Goal: Communication & Community: Answer question/provide support

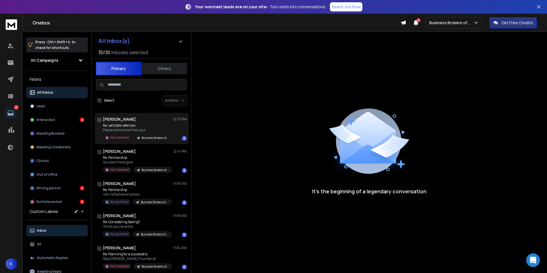
click at [152, 132] on p "Please remove me from your" at bounding box center [137, 130] width 68 height 5
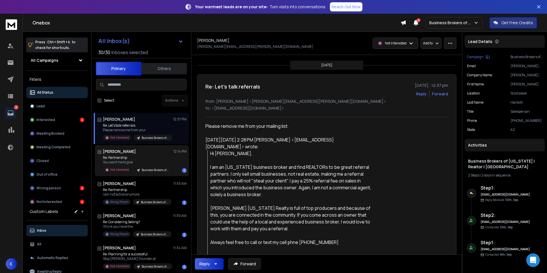
click at [138, 156] on p "Re: Partnership" at bounding box center [137, 158] width 68 height 5
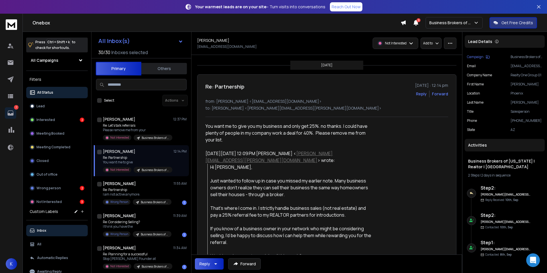
click at [427, 96] on button "Reply" at bounding box center [421, 94] width 11 height 6
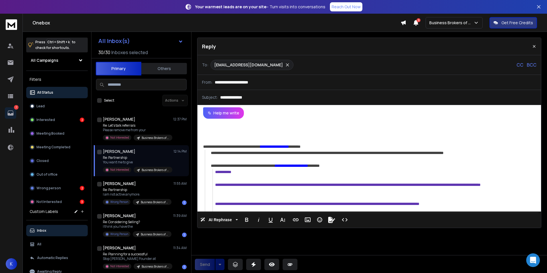
click at [535, 47] on icon at bounding box center [534, 46] width 5 height 5
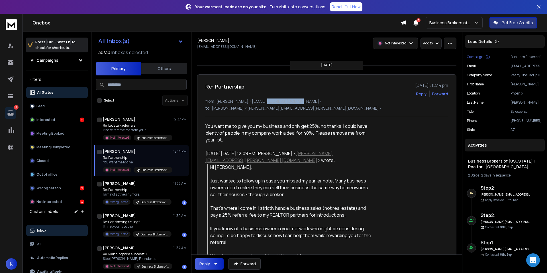
drag, startPoint x: 295, startPoint y: 101, endPoint x: 263, endPoint y: 100, distance: 32.5
click at [263, 100] on p "from: Anthony Wozniak <anthonywoz@gmail.com>" at bounding box center [326, 102] width 243 height 6
click at [271, 102] on p "from: Anthony Wozniak <anthonywoz@gmail.com>" at bounding box center [326, 102] width 243 height 6
drag, startPoint x: 217, startPoint y: 101, endPoint x: 247, endPoint y: 101, distance: 30.8
click at [247, 101] on p "from: Anthony Wozniak <anthonywoz@gmail.com>" at bounding box center [326, 102] width 243 height 6
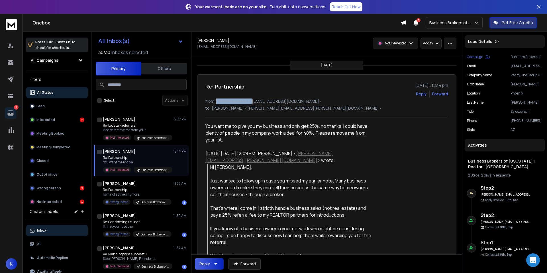
copy p "[PERSON_NAME]"
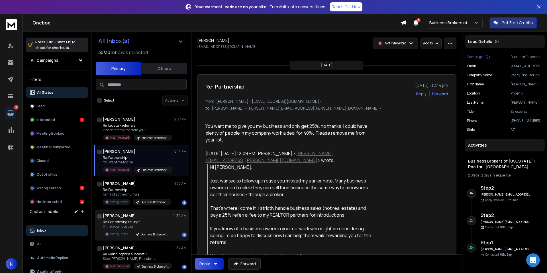
drag, startPoint x: 131, startPoint y: 216, endPoint x: 134, endPoint y: 216, distance: 3.4
click at [132, 216] on div "Guy Borders 11:39 AM" at bounding box center [145, 216] width 84 height 6
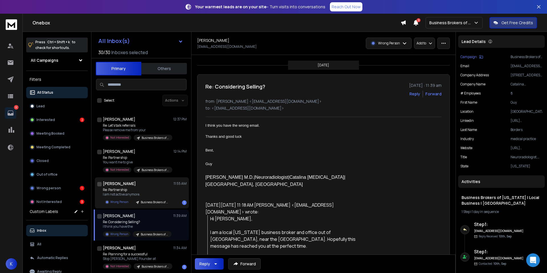
click at [131, 186] on div "Carly Winn 11:55 AM" at bounding box center [145, 184] width 84 height 6
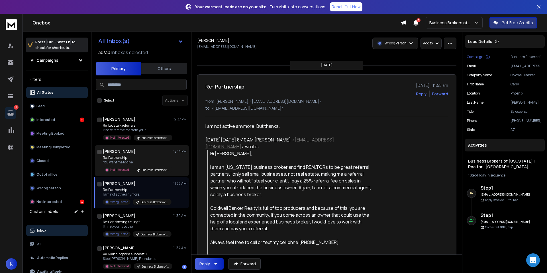
click at [136, 157] on p "Re: Partnership" at bounding box center [137, 158] width 68 height 5
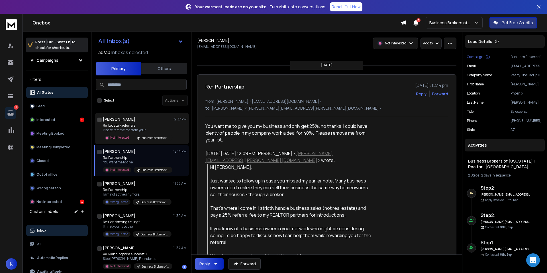
click at [123, 121] on h1 "[PERSON_NAME]" at bounding box center [119, 120] width 32 height 6
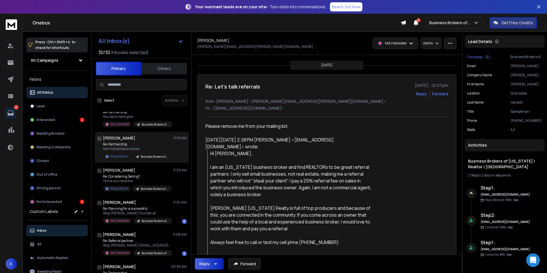
scroll to position [57, 0]
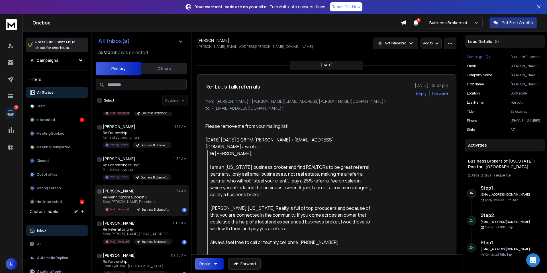
click at [149, 189] on div "April Prothero 11:34 AM" at bounding box center [145, 191] width 84 height 6
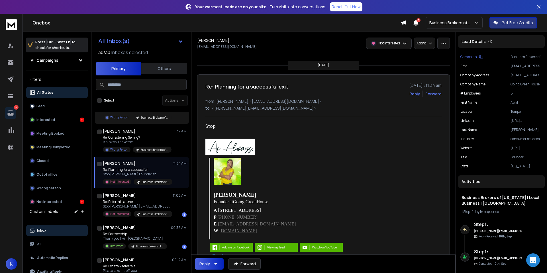
scroll to position [85, 0]
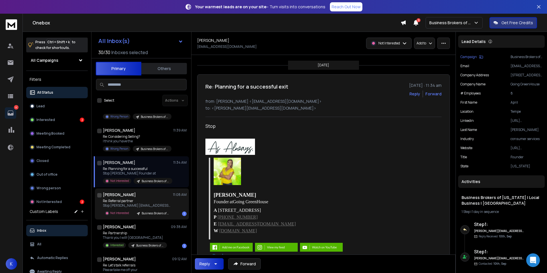
click at [146, 201] on p "Re: Referral partner" at bounding box center [137, 201] width 68 height 5
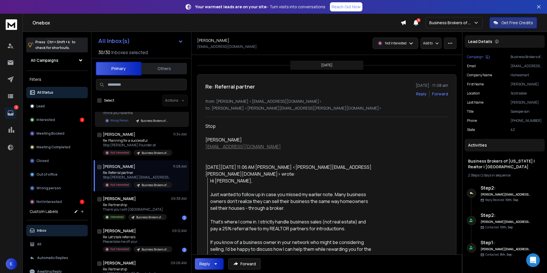
scroll to position [114, 0]
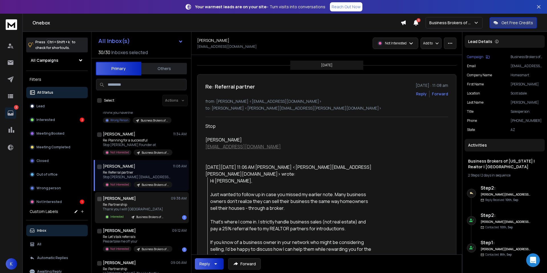
click at [141, 205] on p "Re: Partnership" at bounding box center [135, 205] width 64 height 5
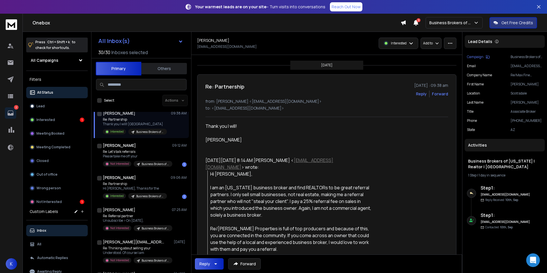
scroll to position [199, 0]
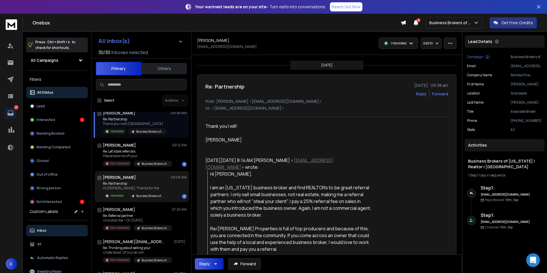
click at [143, 179] on div "Cara Stringari 09:06 AM" at bounding box center [145, 178] width 84 height 6
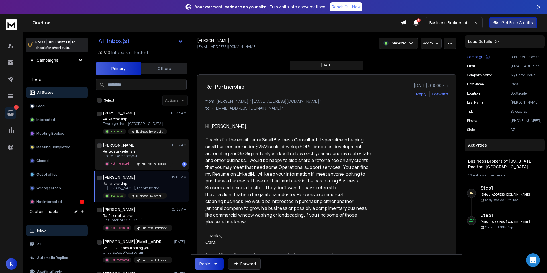
click at [152, 148] on div "brittany 09:12 AM Re: Let’s talk referrals Please take me off your Not Interest…" at bounding box center [145, 154] width 84 height 24
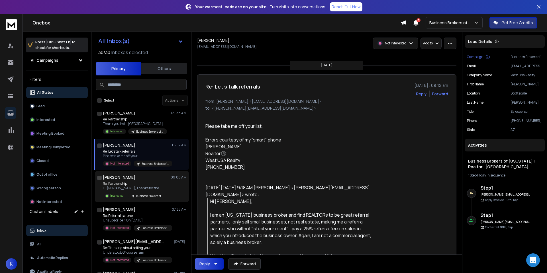
click at [161, 178] on div "Cara Stringari 09:06 AM" at bounding box center [145, 178] width 84 height 6
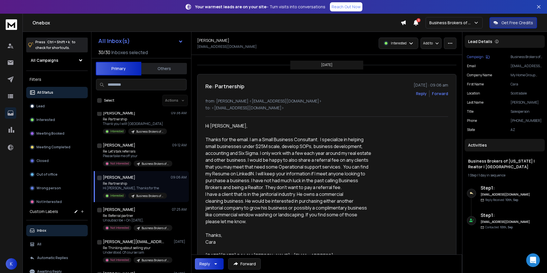
scroll to position [0, 0]
click at [427, 94] on button "Reply" at bounding box center [421, 94] width 11 height 6
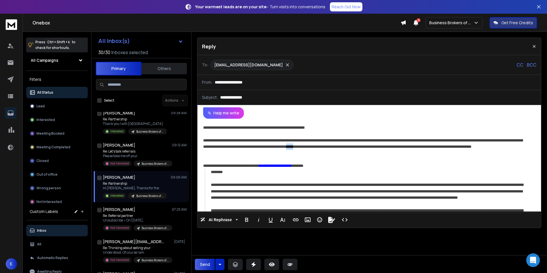
drag, startPoint x: 383, startPoint y: 147, endPoint x: 399, endPoint y: 150, distance: 16.4
click at [377, 147] on div "**********" at bounding box center [366, 146] width 326 height 19
click at [281, 146] on div "**********" at bounding box center [366, 146] width 326 height 19
click at [435, 146] on div "**********" at bounding box center [366, 146] width 326 height 19
click at [312, 152] on div "**********" at bounding box center [366, 146] width 326 height 19
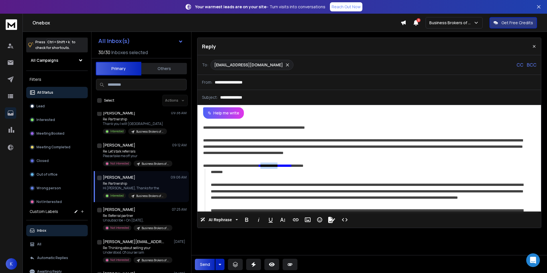
drag, startPoint x: 283, startPoint y: 166, endPoint x: 302, endPoint y: 166, distance: 19.1
click at [292, 166] on link "**********" at bounding box center [275, 166] width 33 height 4
copy link "**********"
click at [435, 154] on div "**********" at bounding box center [366, 146] width 326 height 19
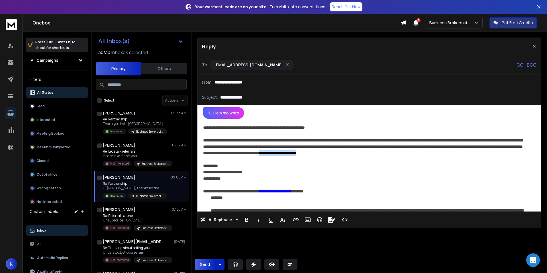
drag, startPoint x: 455, startPoint y: 154, endPoint x: 404, endPoint y: 153, distance: 50.7
click at [404, 153] on div "**********" at bounding box center [366, 146] width 326 height 19
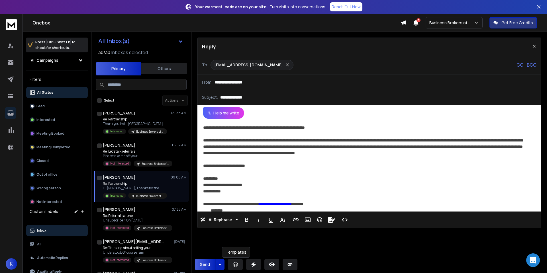
click at [201, 268] on button "Send" at bounding box center [205, 264] width 20 height 11
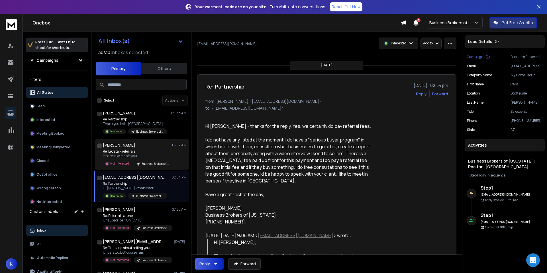
click at [141, 148] on div "brittany 09:12 AM" at bounding box center [145, 145] width 84 height 6
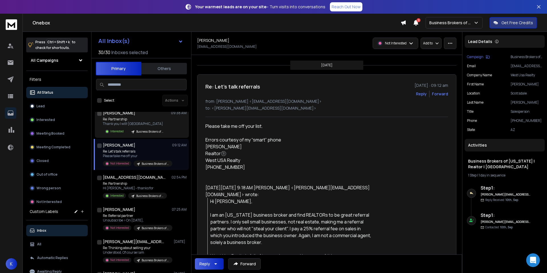
click at [148, 122] on p "Thank you I will! Loretta" at bounding box center [135, 124] width 64 height 5
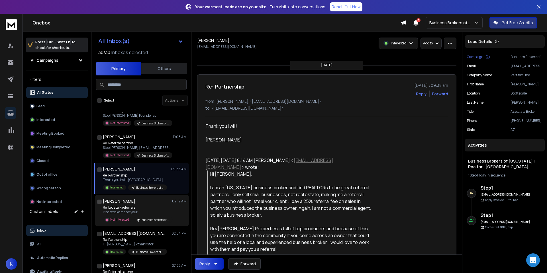
scroll to position [142, 0]
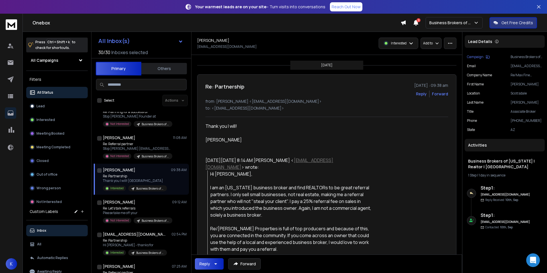
click at [427, 95] on button "Reply" at bounding box center [421, 94] width 11 height 6
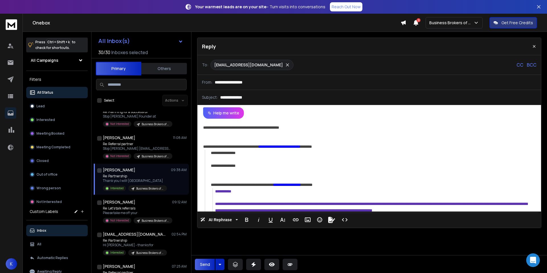
click at [288, 130] on div "**********" at bounding box center [366, 128] width 326 height 6
click at [242, 139] on div at bounding box center [369, 140] width 332 height 6
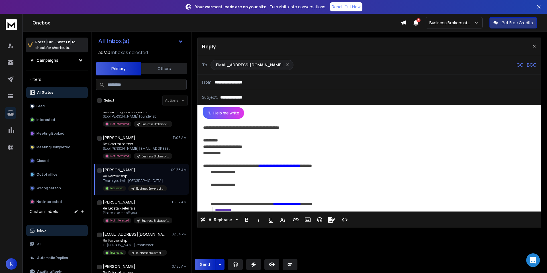
click at [208, 267] on button "Send" at bounding box center [205, 264] width 20 height 11
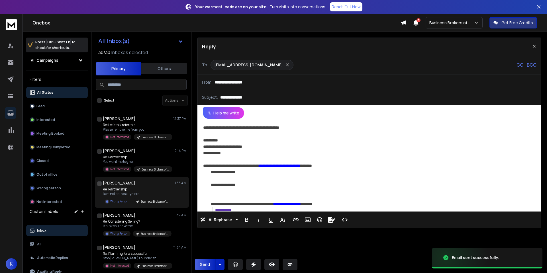
scroll to position [0, 0]
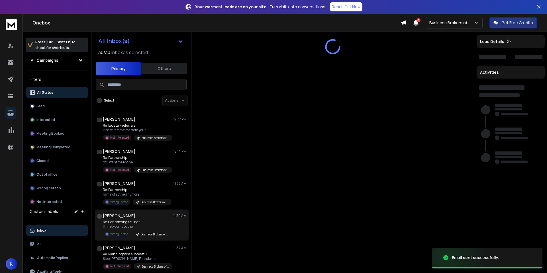
click at [125, 223] on p "Re: Considering Selling?" at bounding box center [137, 222] width 68 height 5
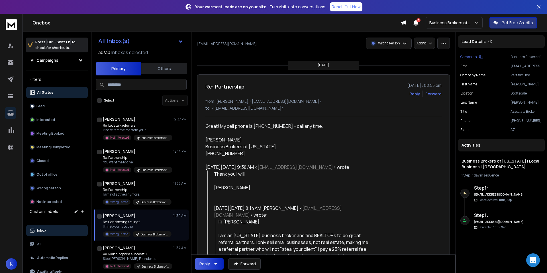
click at [138, 220] on p "Re: Considering Selling?" at bounding box center [137, 222] width 68 height 5
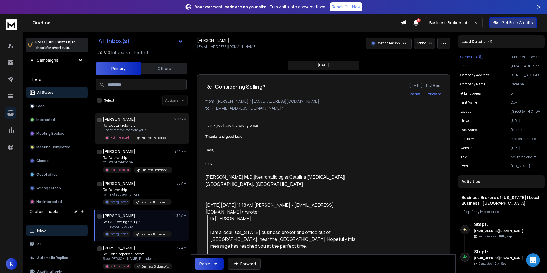
click at [132, 120] on div "Brady Harbott 12:37 PM" at bounding box center [145, 120] width 84 height 6
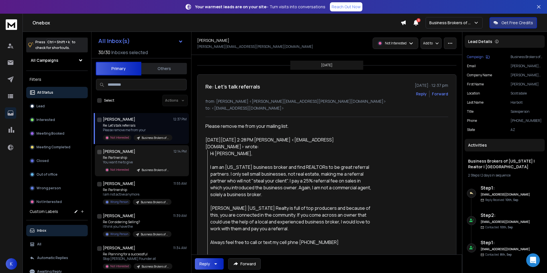
click at [146, 158] on p "Re: Partnership" at bounding box center [137, 158] width 68 height 5
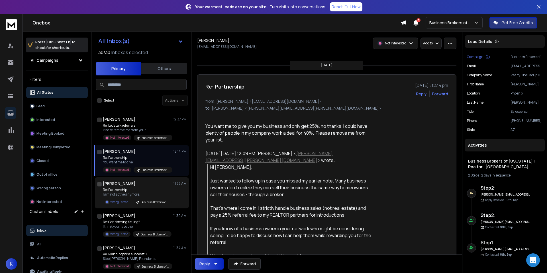
click at [141, 192] on p "Re: Partnership" at bounding box center [137, 190] width 68 height 5
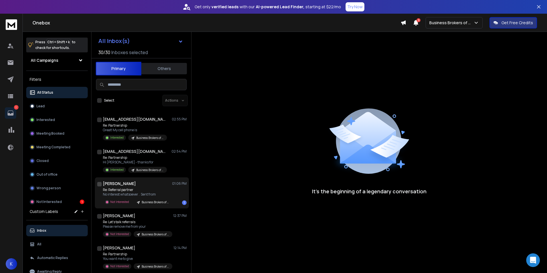
click at [142, 191] on p "Re: Referral partner" at bounding box center [137, 190] width 68 height 5
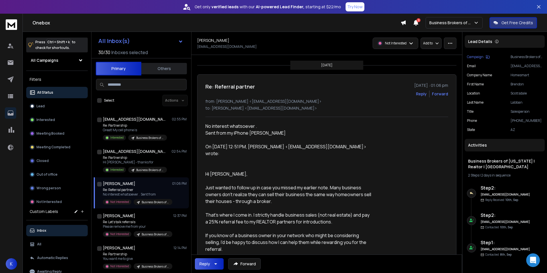
drag, startPoint x: 285, startPoint y: 135, endPoint x: 251, endPoint y: 133, distance: 34.5
click at [251, 133] on div "Sent from my iPhone Brendon Labban" at bounding box center [288, 133] width 166 height 7
copy div "Brendon Labban"
click at [427, 96] on button "Reply" at bounding box center [421, 94] width 11 height 6
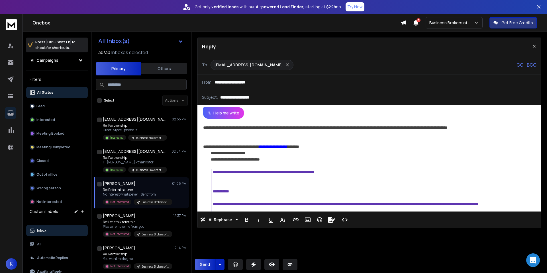
click at [477, 127] on div "**********" at bounding box center [366, 128] width 326 height 6
click at [518, 130] on div "**********" at bounding box center [366, 128] width 326 height 6
click at [224, 135] on div at bounding box center [369, 134] width 332 height 6
click at [508, 127] on div "**********" at bounding box center [366, 128] width 326 height 6
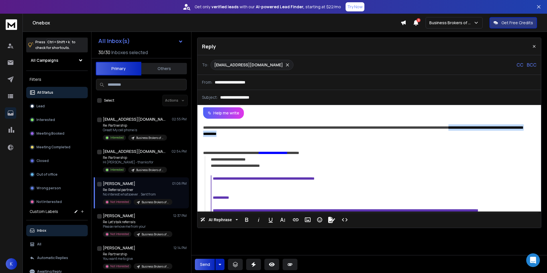
drag, startPoint x: 306, startPoint y: 132, endPoint x: 508, endPoint y: 125, distance: 202.4
click at [508, 125] on div "**********" at bounding box center [366, 131] width 326 height 13
click at [305, 133] on div "**********" at bounding box center [366, 131] width 326 height 13
click at [334, 133] on div "**********" at bounding box center [366, 131] width 326 height 13
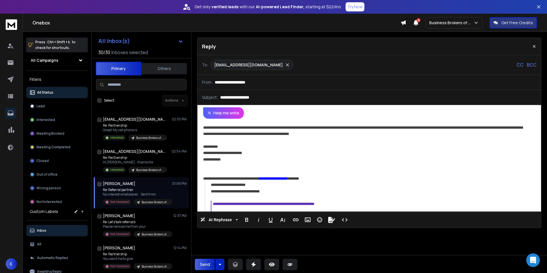
click at [228, 168] on div at bounding box center [369, 166] width 332 height 6
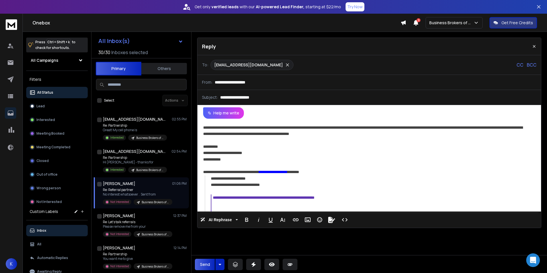
click at [395, 134] on div "**********" at bounding box center [366, 131] width 326 height 13
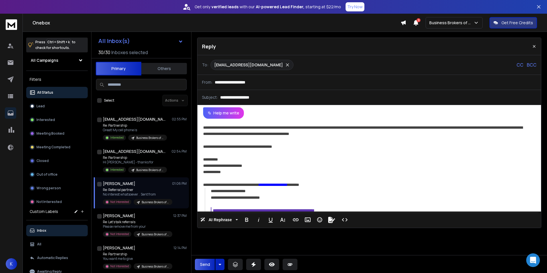
click at [242, 147] on div "**********" at bounding box center [366, 147] width 326 height 6
drag, startPoint x: 307, startPoint y: 148, endPoint x: 267, endPoint y: 148, distance: 39.3
click at [267, 148] on div "**********" at bounding box center [366, 147] width 326 height 6
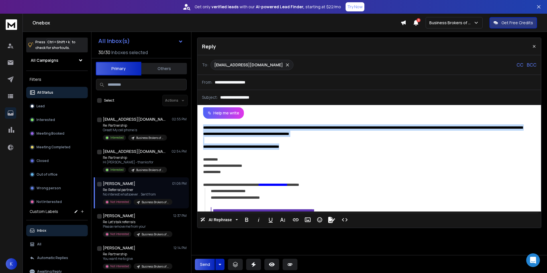
drag, startPoint x: 309, startPoint y: 146, endPoint x: 199, endPoint y: 124, distance: 111.3
click at [199, 124] on div "**********" at bounding box center [369, 165] width 344 height 93
click at [206, 263] on button "Send" at bounding box center [205, 264] width 20 height 11
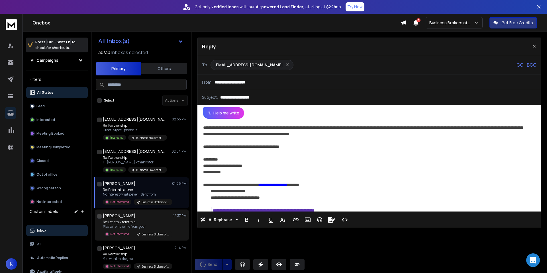
click at [124, 220] on div "Brady Harbott 12:37 PM Re: Let’s talk referrals Please remove me from your Not …" at bounding box center [145, 225] width 84 height 24
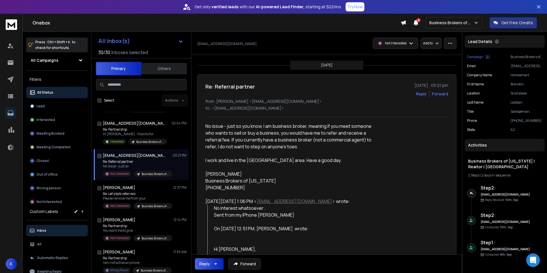
scroll to position [28, 0]
click at [128, 192] on p "Re: Let’s talk referrals" at bounding box center [137, 193] width 68 height 5
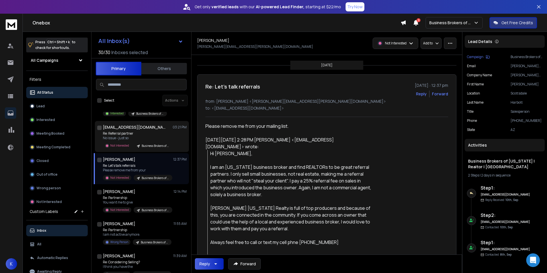
scroll to position [57, 0]
click at [128, 192] on h1 "[PERSON_NAME]" at bounding box center [119, 191] width 32 height 6
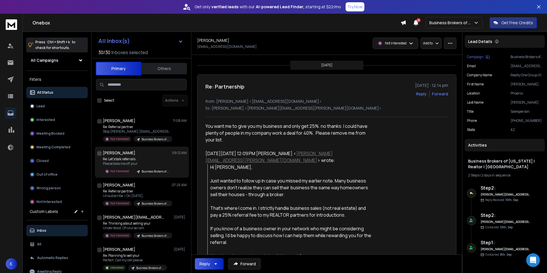
scroll to position [256, 0]
click at [140, 160] on p "Re: Let’s talk referrals" at bounding box center [137, 159] width 68 height 5
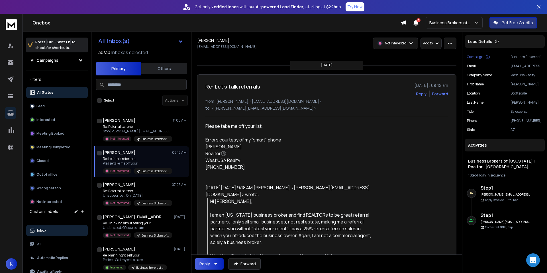
click at [427, 95] on button "Reply" at bounding box center [421, 94] width 11 height 6
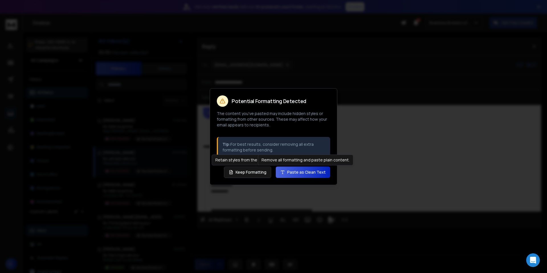
click at [309, 172] on button "Paste as Clean Text" at bounding box center [303, 172] width 54 height 11
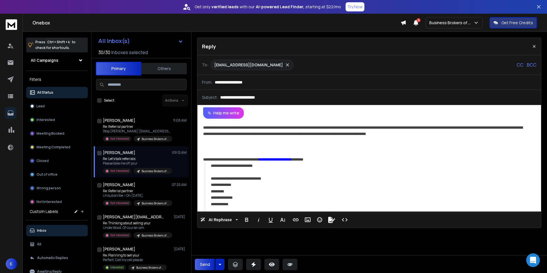
click at [272, 144] on div at bounding box center [369, 147] width 332 height 6
click at [391, 134] on div "**********" at bounding box center [366, 131] width 326 height 13
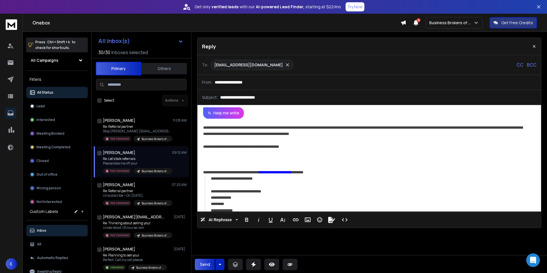
click at [258, 161] on div at bounding box center [369, 159] width 332 height 6
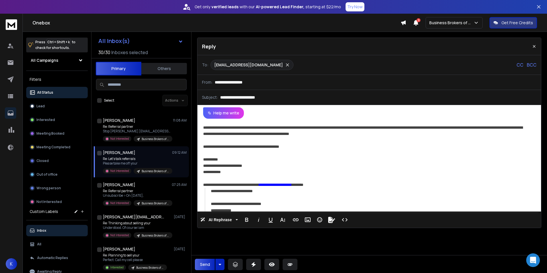
scroll to position [28, 0]
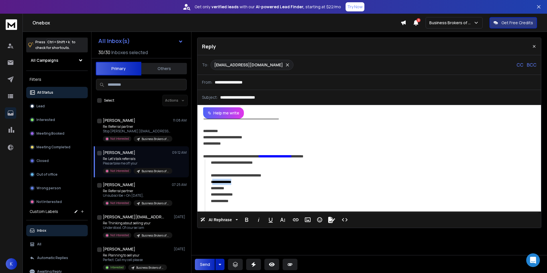
drag, startPoint x: 235, startPoint y: 184, endPoint x: 212, endPoint y: 183, distance: 22.3
click at [212, 183] on div "**********" at bounding box center [370, 188] width 319 height 32
click at [257, 134] on div "**********" at bounding box center [366, 137] width 326 height 6
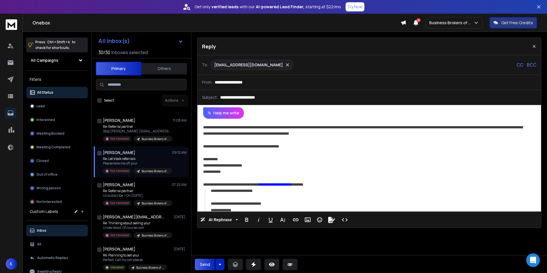
scroll to position [0, 0]
click at [202, 268] on button "Send" at bounding box center [205, 264] width 20 height 11
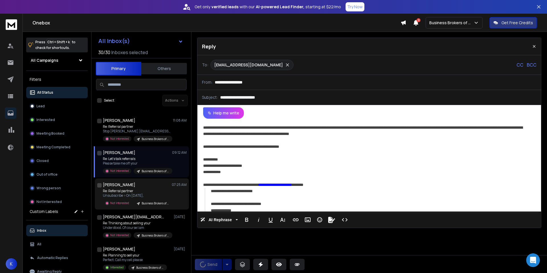
click at [139, 189] on div "Amanda Ruiz 07:25 AM Re: Referral partner Unsubscribe > On Sep 10, Not Interest…" at bounding box center [145, 194] width 84 height 24
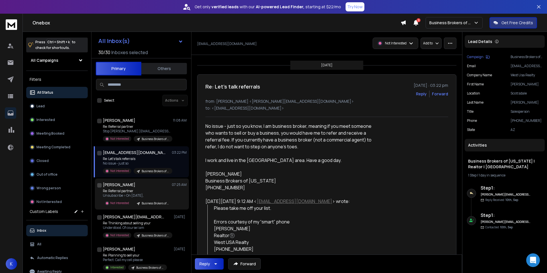
click at [142, 191] on p "Re: Referral partner" at bounding box center [137, 191] width 68 height 5
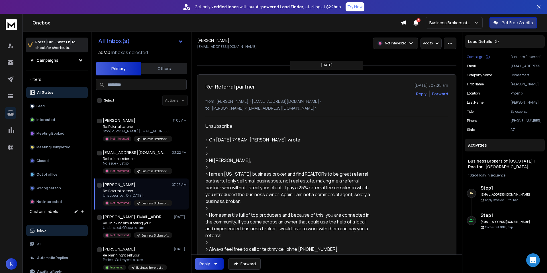
click at [427, 94] on button "Reply" at bounding box center [421, 94] width 11 height 6
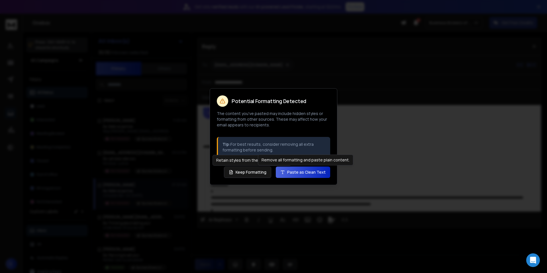
click at [300, 171] on button "Paste as Clean Text" at bounding box center [303, 172] width 54 height 11
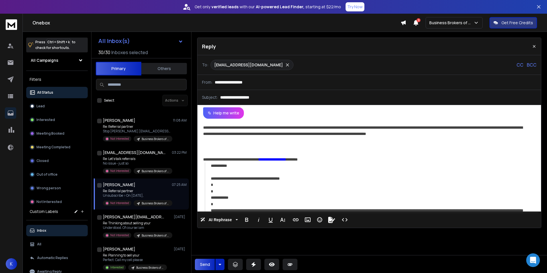
click at [392, 134] on div "**********" at bounding box center [366, 131] width 326 height 13
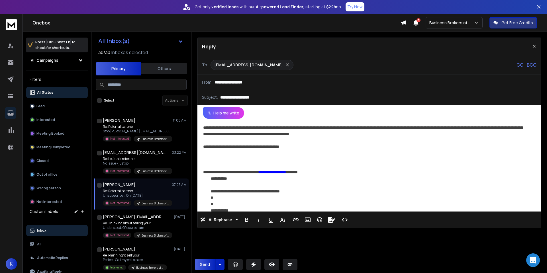
click at [233, 154] on div at bounding box center [369, 153] width 332 height 6
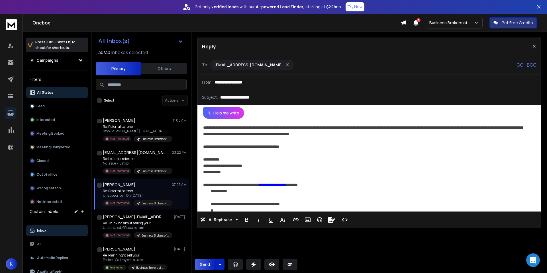
click at [199, 266] on button "Send" at bounding box center [205, 264] width 20 height 11
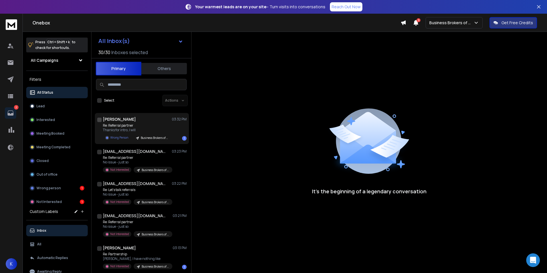
click at [143, 127] on p "Re: Referral partner" at bounding box center [137, 125] width 68 height 5
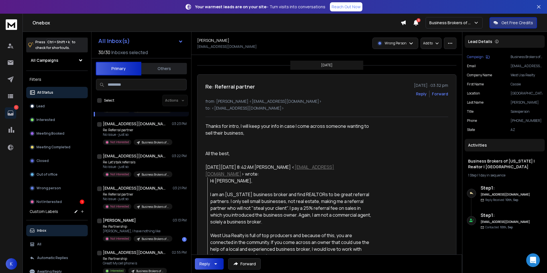
scroll to position [28, 0]
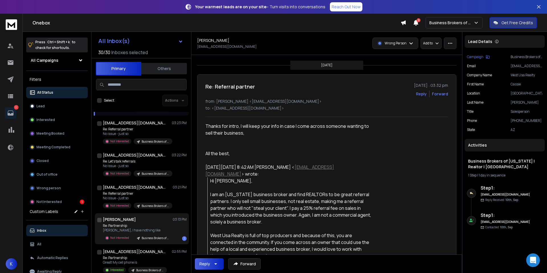
click at [156, 218] on div "Andrew Engel 03:13 PM" at bounding box center [145, 220] width 84 height 6
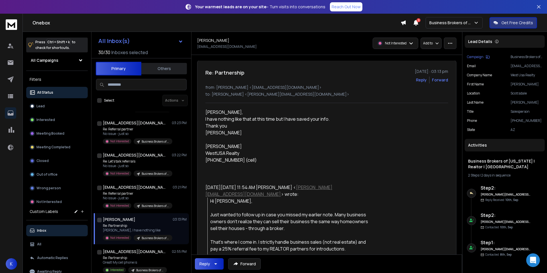
scroll to position [0, 0]
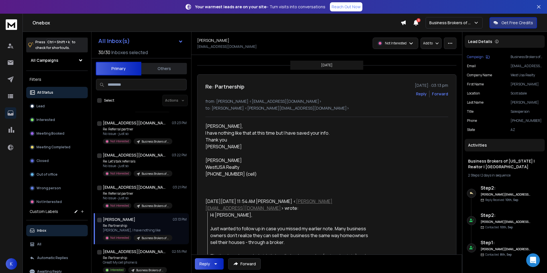
click at [427, 93] on button "Reply" at bounding box center [421, 94] width 11 height 6
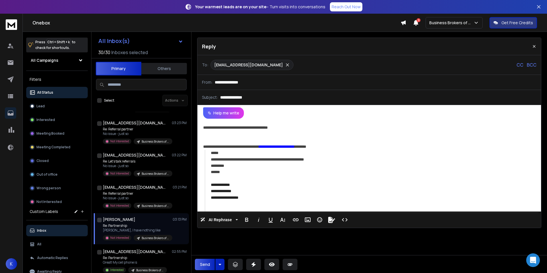
click at [237, 127] on div "**********" at bounding box center [366, 128] width 326 height 6
click at [200, 266] on button "Send" at bounding box center [205, 264] width 20 height 11
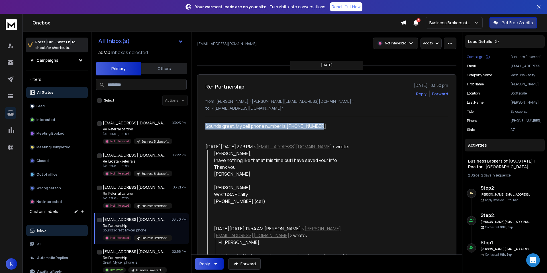
drag, startPoint x: 313, startPoint y: 124, endPoint x: 205, endPoint y: 126, distance: 108.0
click at [205, 126] on div "Sounds great. My cell phone number is [PHONE_NUMBER]" at bounding box center [288, 126] width 166 height 7
copy div "Sounds great. My cell phone number is [PHONE_NUMBER]"
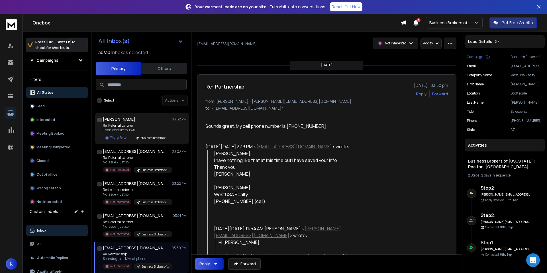
click at [142, 125] on p "Re: Referral partner" at bounding box center [137, 125] width 68 height 5
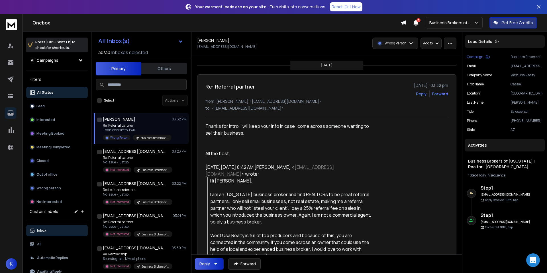
click at [427, 94] on button "Reply" at bounding box center [421, 94] width 11 height 6
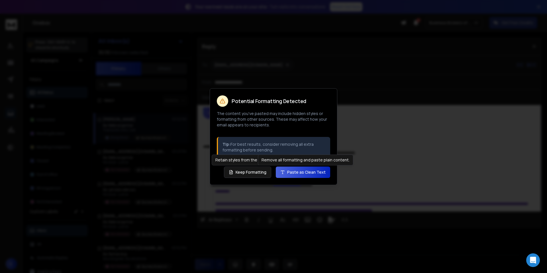
click at [299, 173] on button "Paste as Clean Text" at bounding box center [303, 172] width 54 height 11
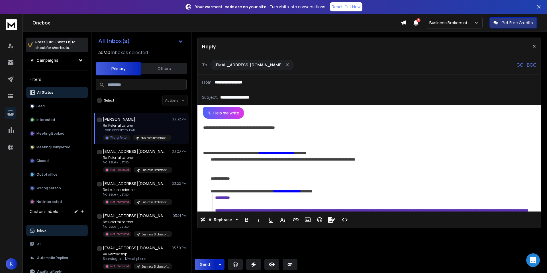
click at [216, 142] on div at bounding box center [369, 140] width 332 height 6
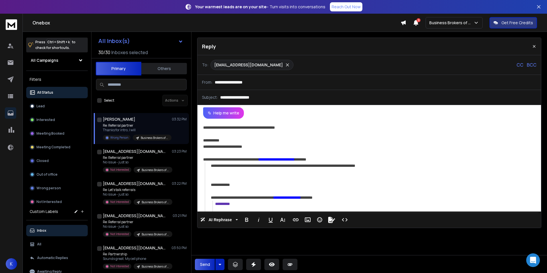
click at [206, 267] on button "Send" at bounding box center [205, 264] width 20 height 11
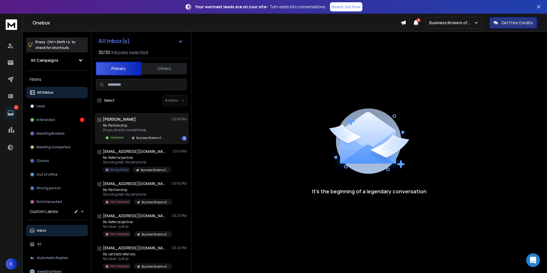
click at [147, 128] on p "Re: Partnership" at bounding box center [135, 125] width 64 height 5
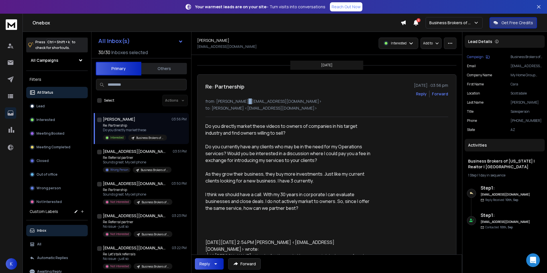
click at [241, 101] on p "from: [PERSON_NAME] <[EMAIL_ADDRESS][DOMAIN_NAME]>" at bounding box center [326, 102] width 243 height 6
click at [308, 157] on div "Do you currently have any clients who may be in the need for my Operations serv…" at bounding box center [288, 153] width 166 height 21
click at [427, 92] on button "Reply" at bounding box center [421, 94] width 11 height 6
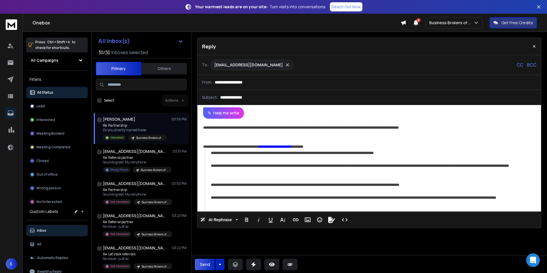
click at [209, 265] on button "Send" at bounding box center [205, 264] width 20 height 11
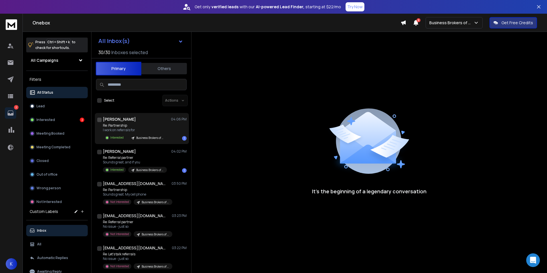
click at [163, 128] on p "Re: Partnership" at bounding box center [135, 125] width 64 height 5
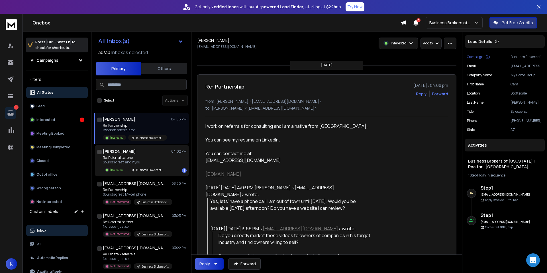
click at [148, 151] on div "[PERSON_NAME] 04:02 PM" at bounding box center [145, 152] width 84 height 6
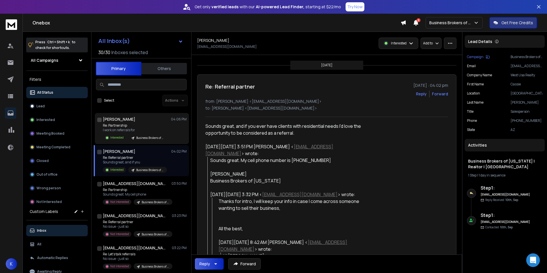
click at [129, 128] on p "Re: Partnership" at bounding box center [135, 125] width 64 height 5
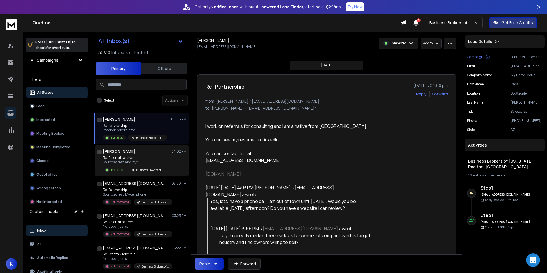
click at [138, 153] on div "[PERSON_NAME] 04:02 PM" at bounding box center [145, 152] width 84 height 6
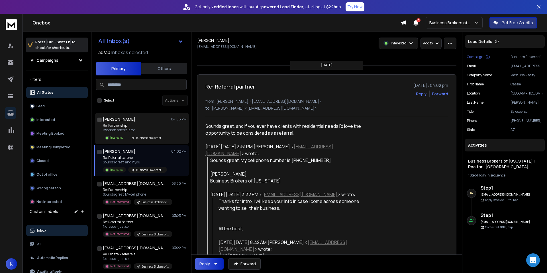
click at [143, 129] on p "I work on referrals for" at bounding box center [135, 130] width 64 height 5
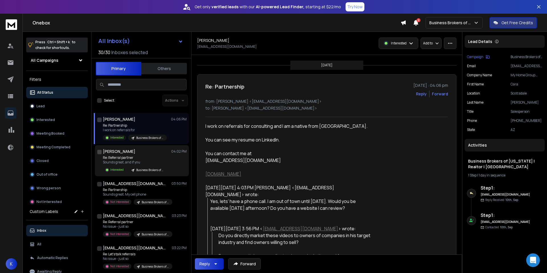
click at [147, 156] on p "Re: Referral partner" at bounding box center [135, 158] width 64 height 5
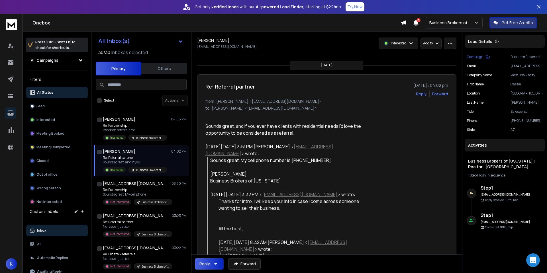
click at [427, 94] on button "Reply" at bounding box center [421, 94] width 11 height 6
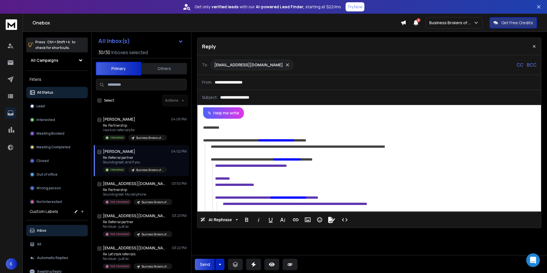
click at [207, 264] on button "Send" at bounding box center [205, 264] width 20 height 11
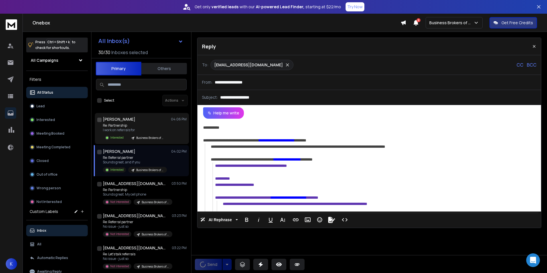
click at [130, 125] on p "Re: Partnership" at bounding box center [135, 125] width 64 height 5
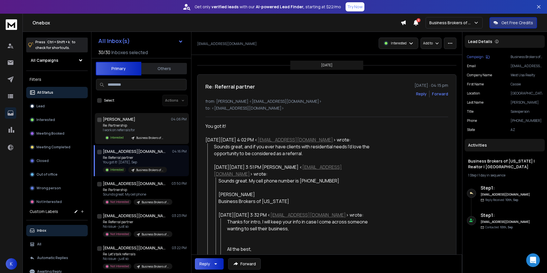
drag, startPoint x: 120, startPoint y: 121, endPoint x: 145, endPoint y: 121, distance: 25.1
click at [120, 121] on h1 "[PERSON_NAME]" at bounding box center [119, 120] width 32 height 6
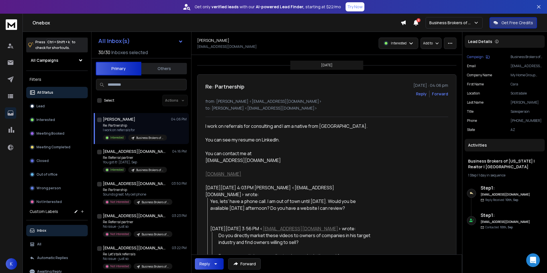
click at [427, 95] on button "Reply" at bounding box center [421, 94] width 11 height 6
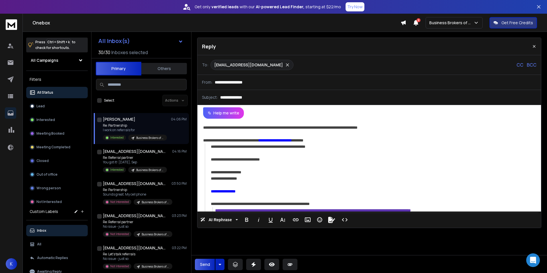
click at [204, 266] on button "Send" at bounding box center [205, 264] width 20 height 11
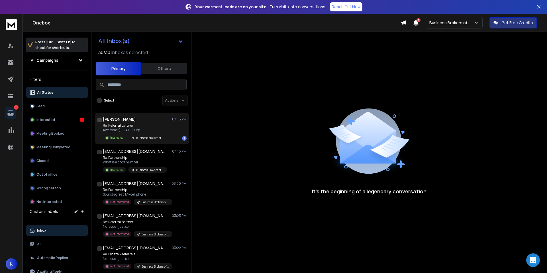
click at [141, 124] on p "Re: Referral partner" at bounding box center [135, 125] width 64 height 5
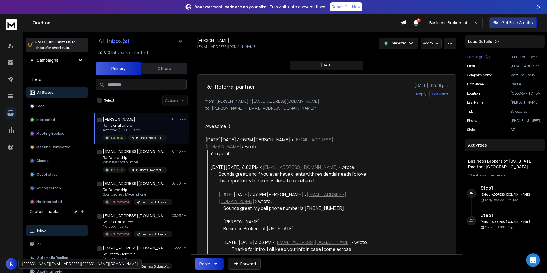
click at [13, 266] on span "K" at bounding box center [11, 263] width 11 height 11
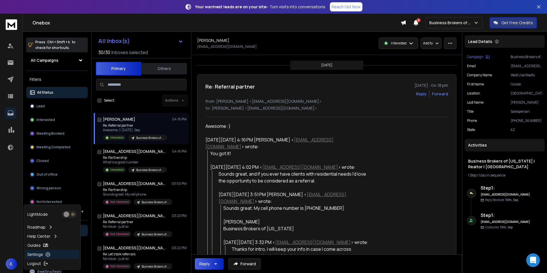
click at [40, 256] on p "Settings" at bounding box center [35, 255] width 16 height 6
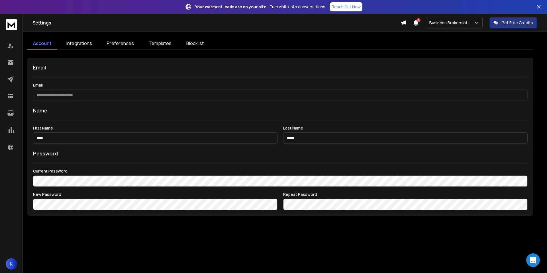
click at [522, 181] on icon at bounding box center [520, 181] width 5 height 3
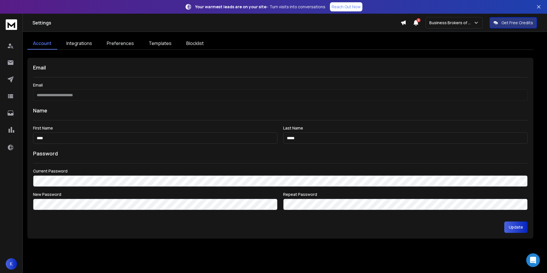
click at [0, 174] on div "**********" at bounding box center [273, 144] width 547 height 260
click at [269, 205] on icon at bounding box center [270, 204] width 5 height 3
click at [523, 205] on icon at bounding box center [520, 204] width 5 height 3
click at [513, 229] on button "Update" at bounding box center [515, 227] width 23 height 11
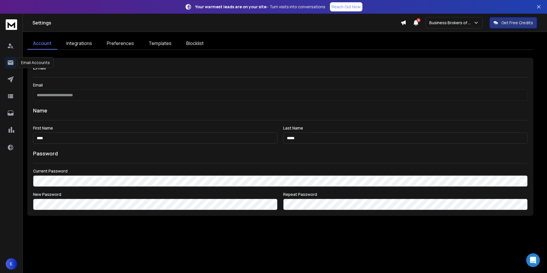
click at [9, 64] on icon at bounding box center [11, 62] width 6 height 5
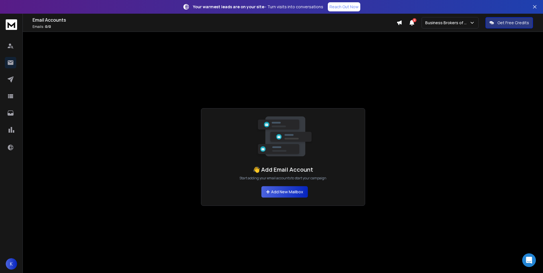
click at [12, 30] on div at bounding box center [11, 87] width 13 height 136
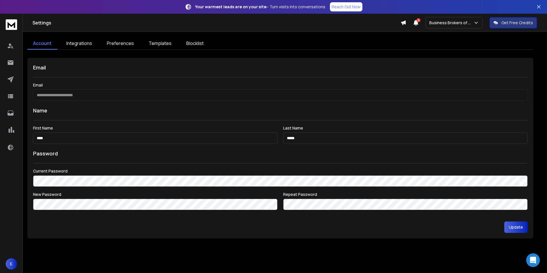
click at [519, 182] on icon at bounding box center [520, 181] width 5 height 3
click at [272, 205] on icon at bounding box center [270, 204] width 5 height 3
click at [521, 205] on icon at bounding box center [520, 204] width 5 height 5
click at [513, 230] on button "Update" at bounding box center [515, 227] width 23 height 11
